Goal: Task Accomplishment & Management: Manage account settings

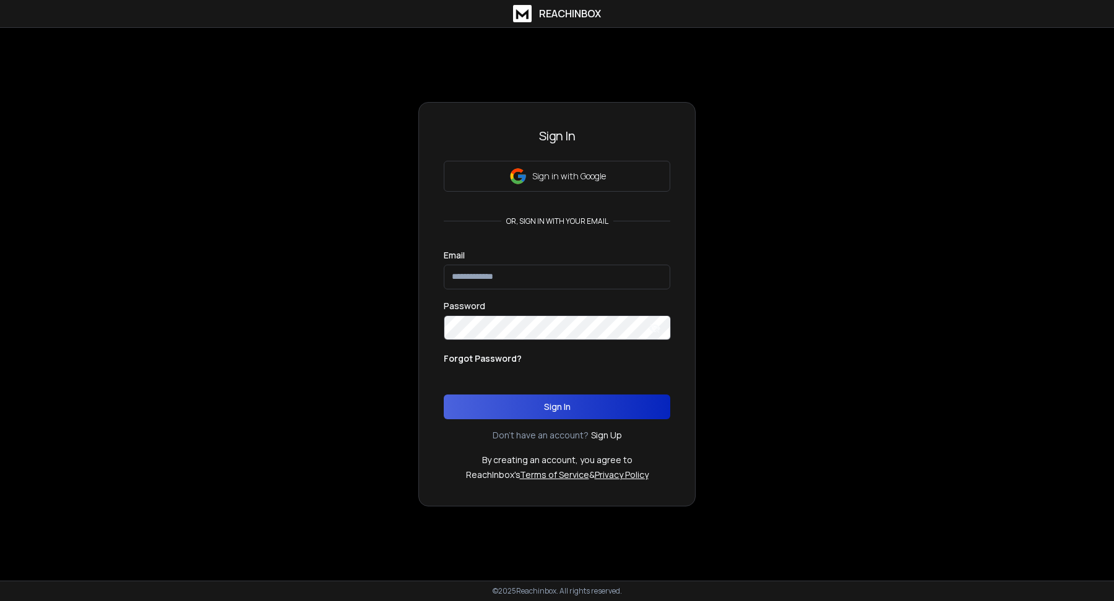
type input "**********"
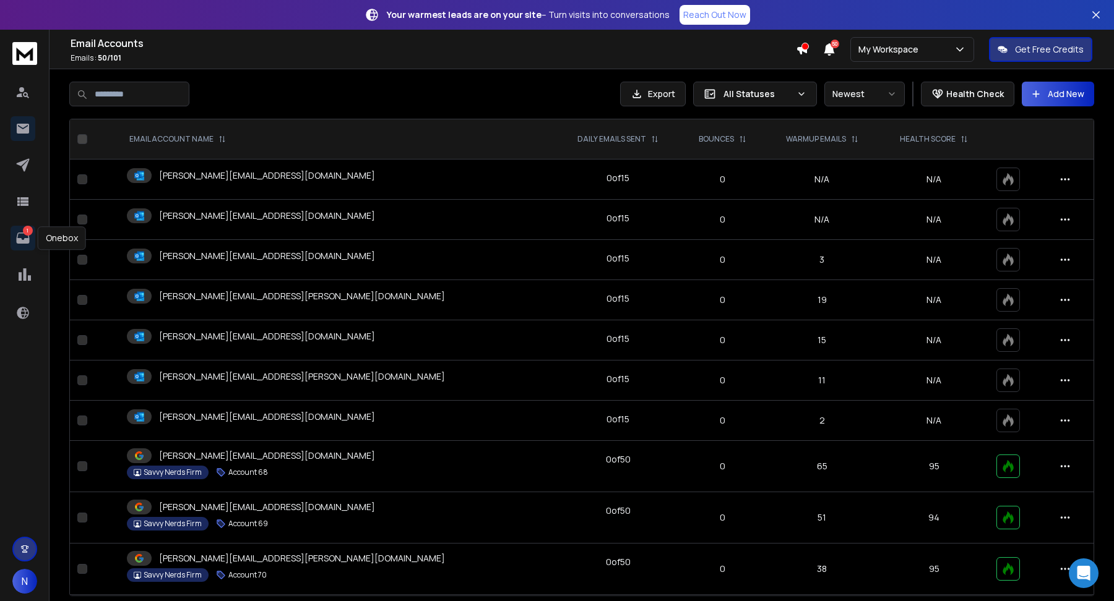
click at [28, 241] on icon at bounding box center [22, 238] width 13 height 11
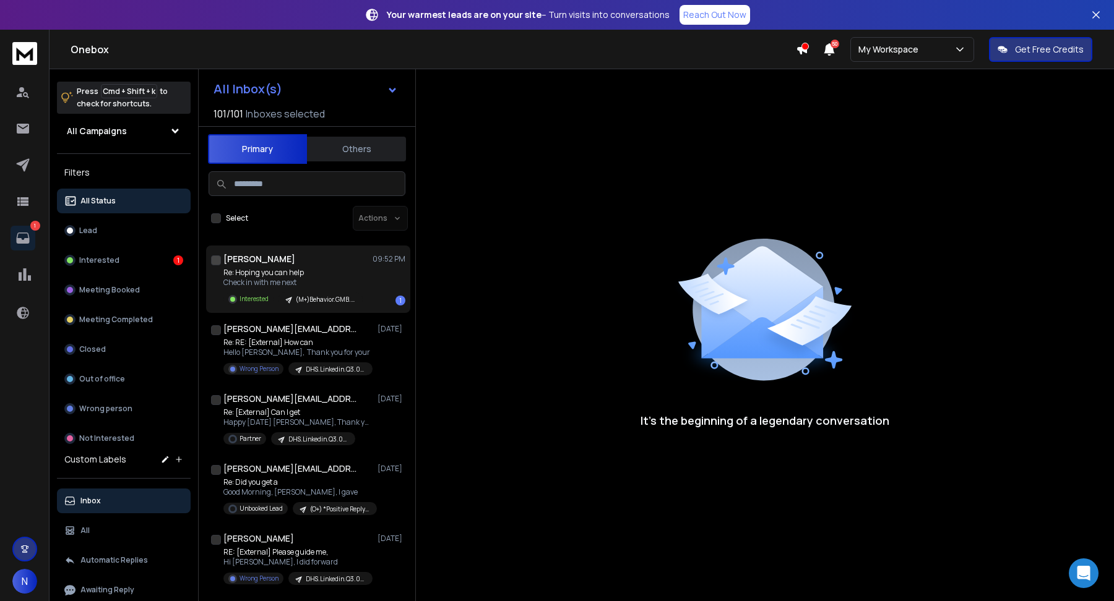
click at [317, 281] on p "Check in with me next" at bounding box center [292, 283] width 139 height 10
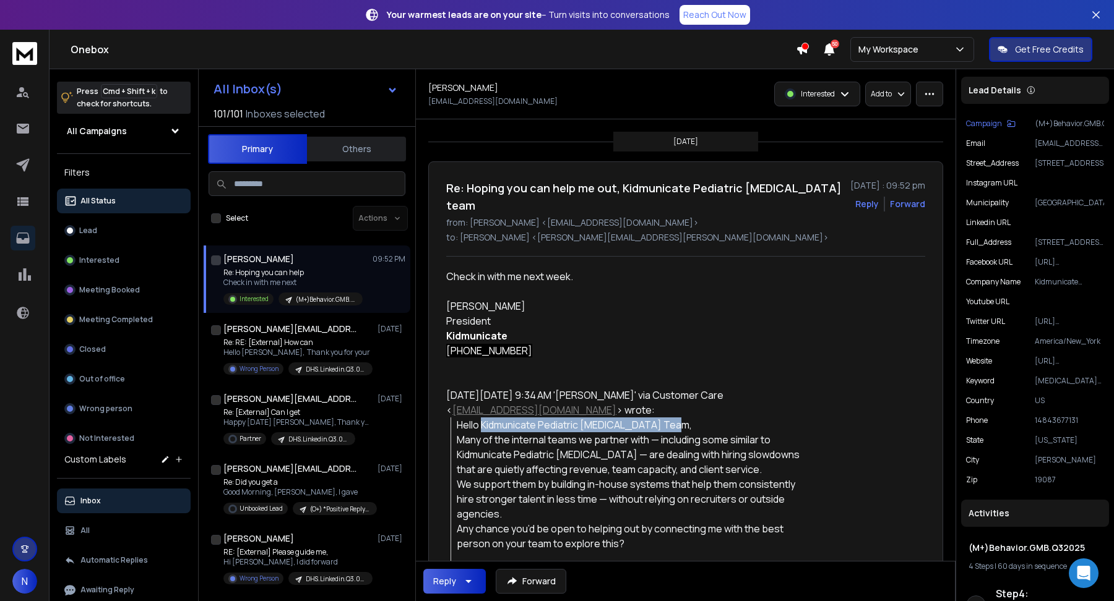
drag, startPoint x: 481, startPoint y: 424, endPoint x: 678, endPoint y: 425, distance: 196.8
click at [678, 425] on div "Hello Kidmunicate Pediatric Speech Therapy Team," at bounding box center [632, 425] width 351 height 15
drag, startPoint x: 505, startPoint y: 336, endPoint x: 445, endPoint y: 335, distance: 60.0
